Goal: Task Accomplishment & Management: Manage account settings

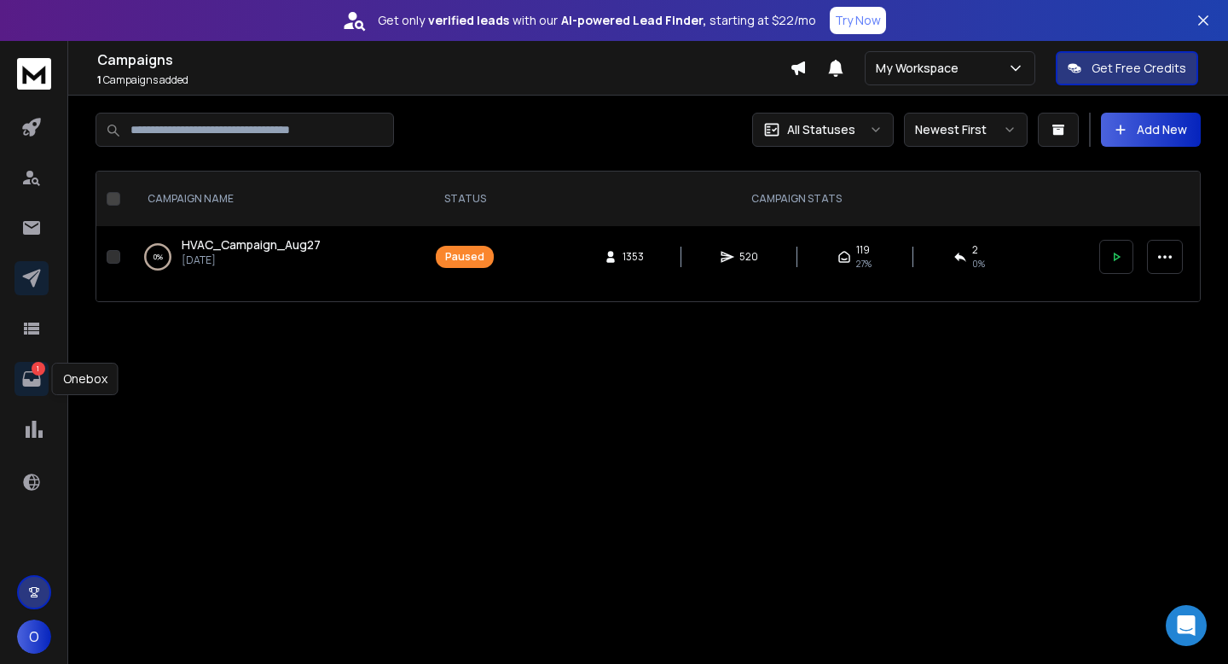
click at [30, 381] on icon at bounding box center [31, 378] width 18 height 15
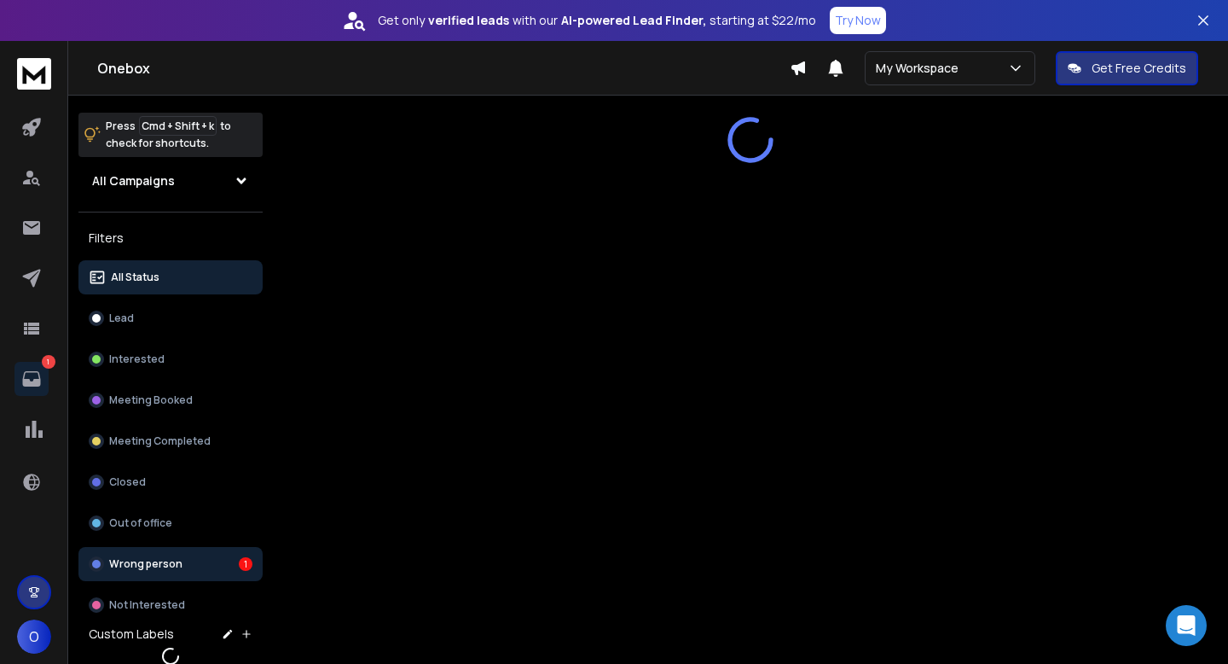
click at [159, 558] on p "Wrong person" at bounding box center [145, 564] width 73 height 14
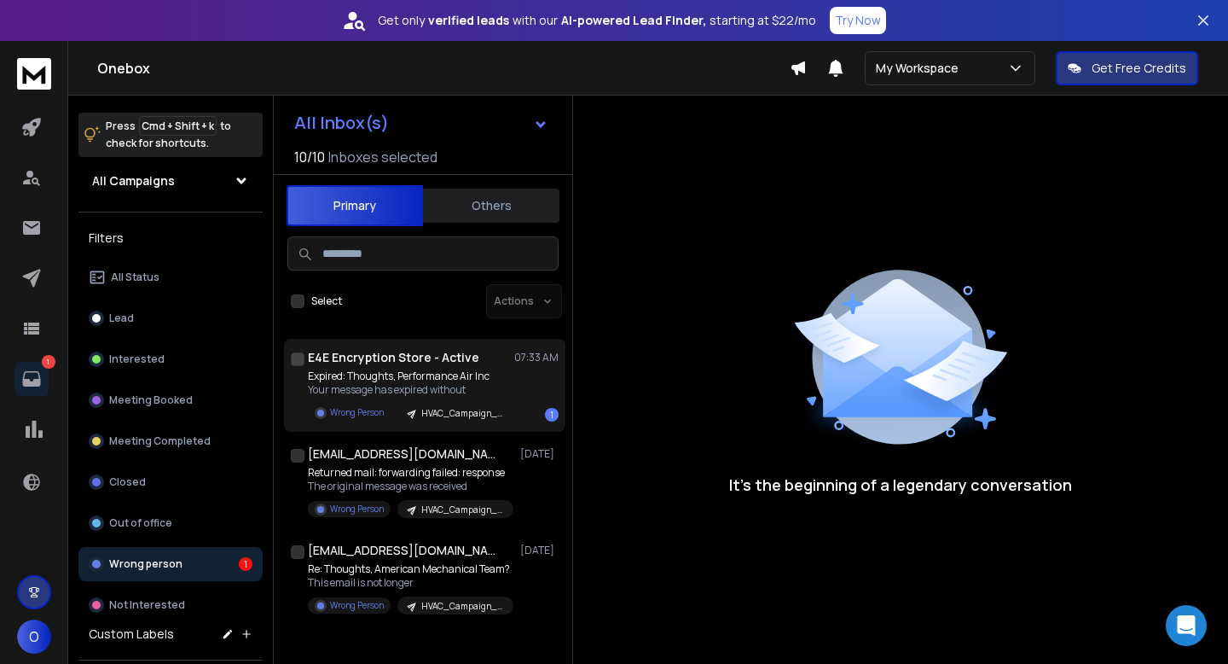
click at [377, 385] on p "Your message has expired without" at bounding box center [410, 390] width 205 height 14
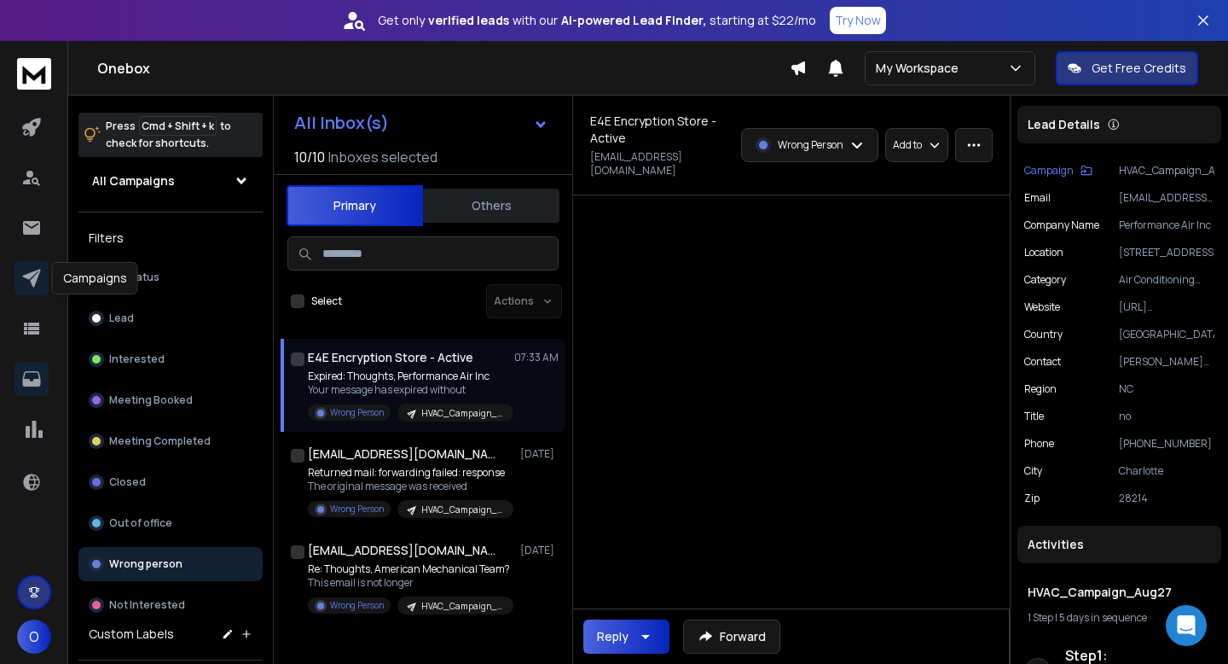
click at [35, 268] on icon at bounding box center [31, 278] width 20 height 20
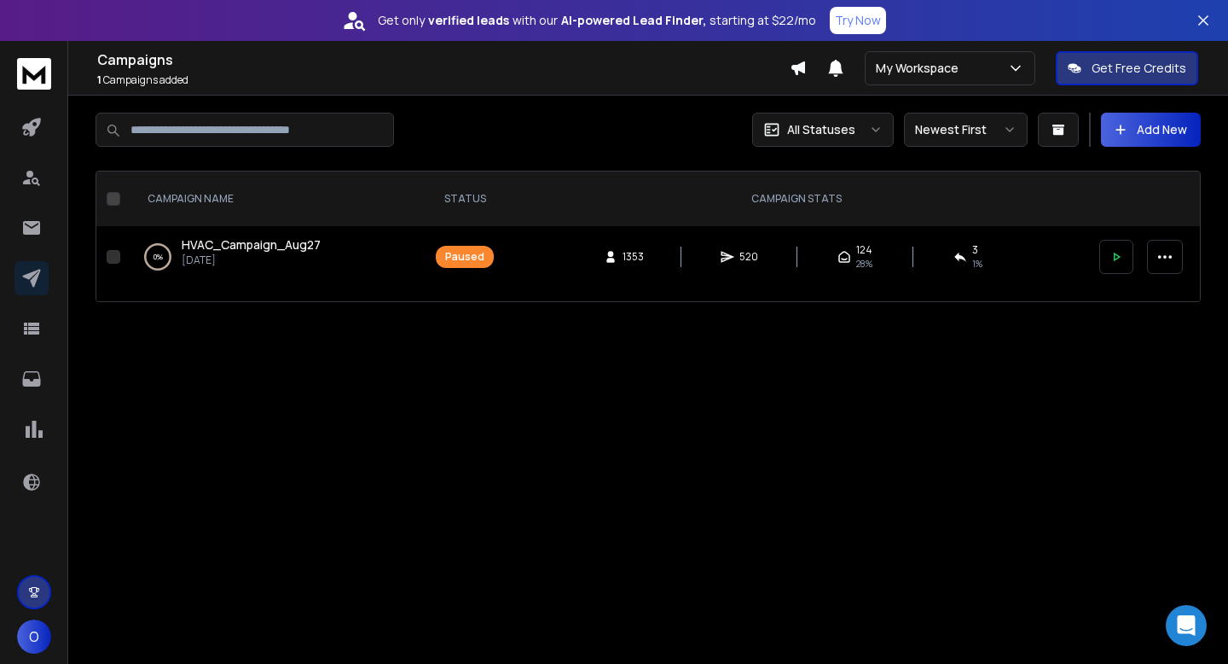
click at [270, 246] on span "HVAC_Campaign_Aug27" at bounding box center [251, 244] width 139 height 16
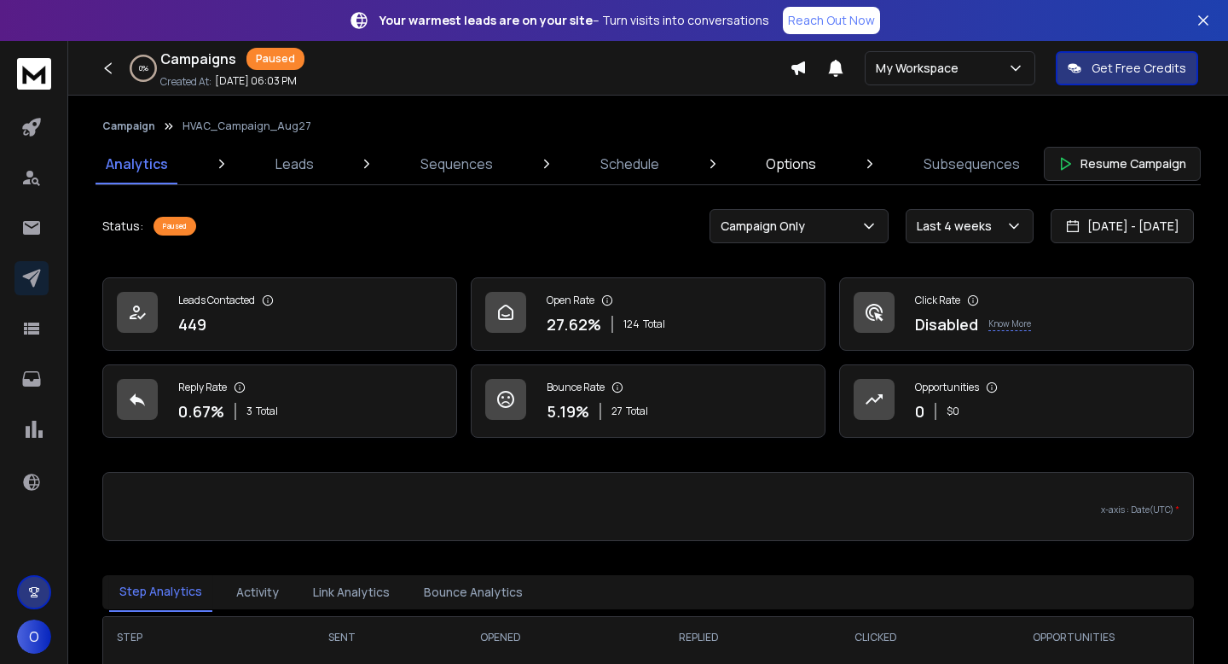
click at [797, 159] on p "Options" at bounding box center [791, 164] width 50 height 20
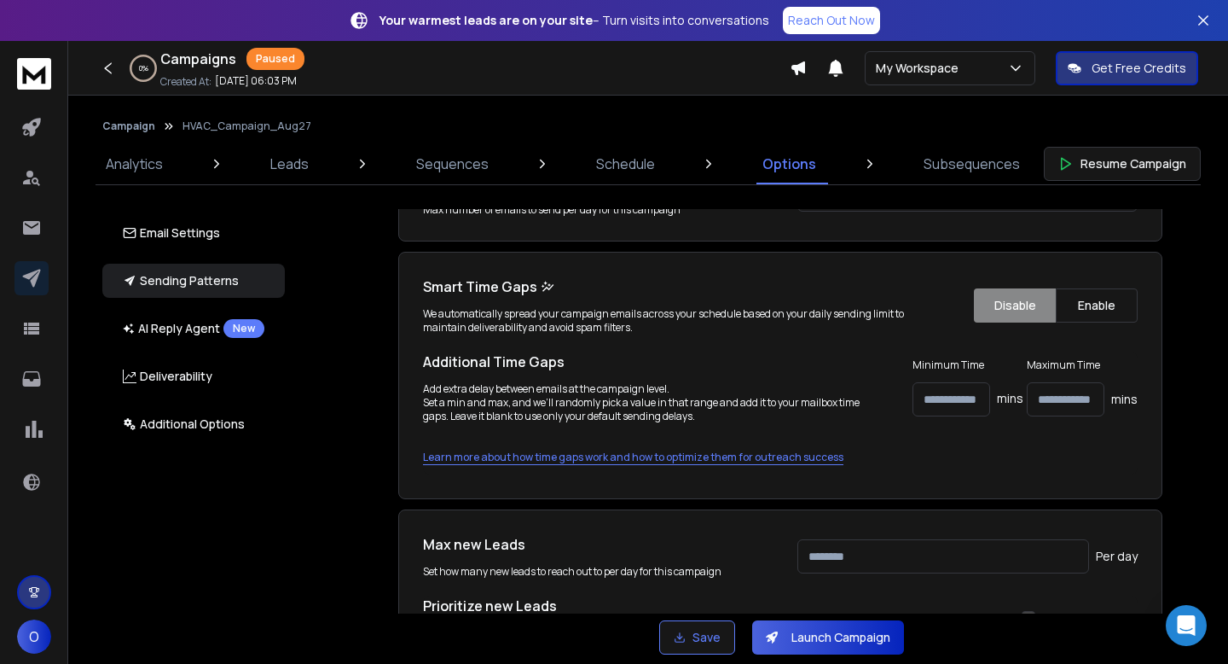
scroll to position [910, 0]
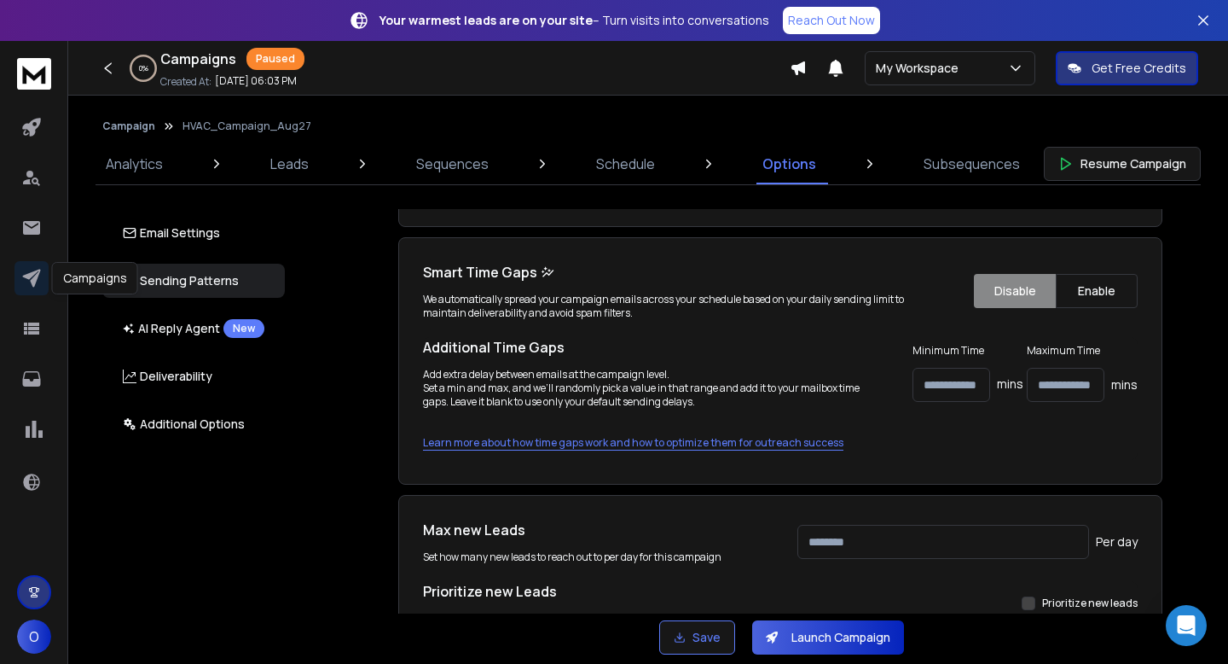
click at [29, 273] on icon at bounding box center [31, 278] width 18 height 18
